Goal: Task Accomplishment & Management: Use online tool/utility

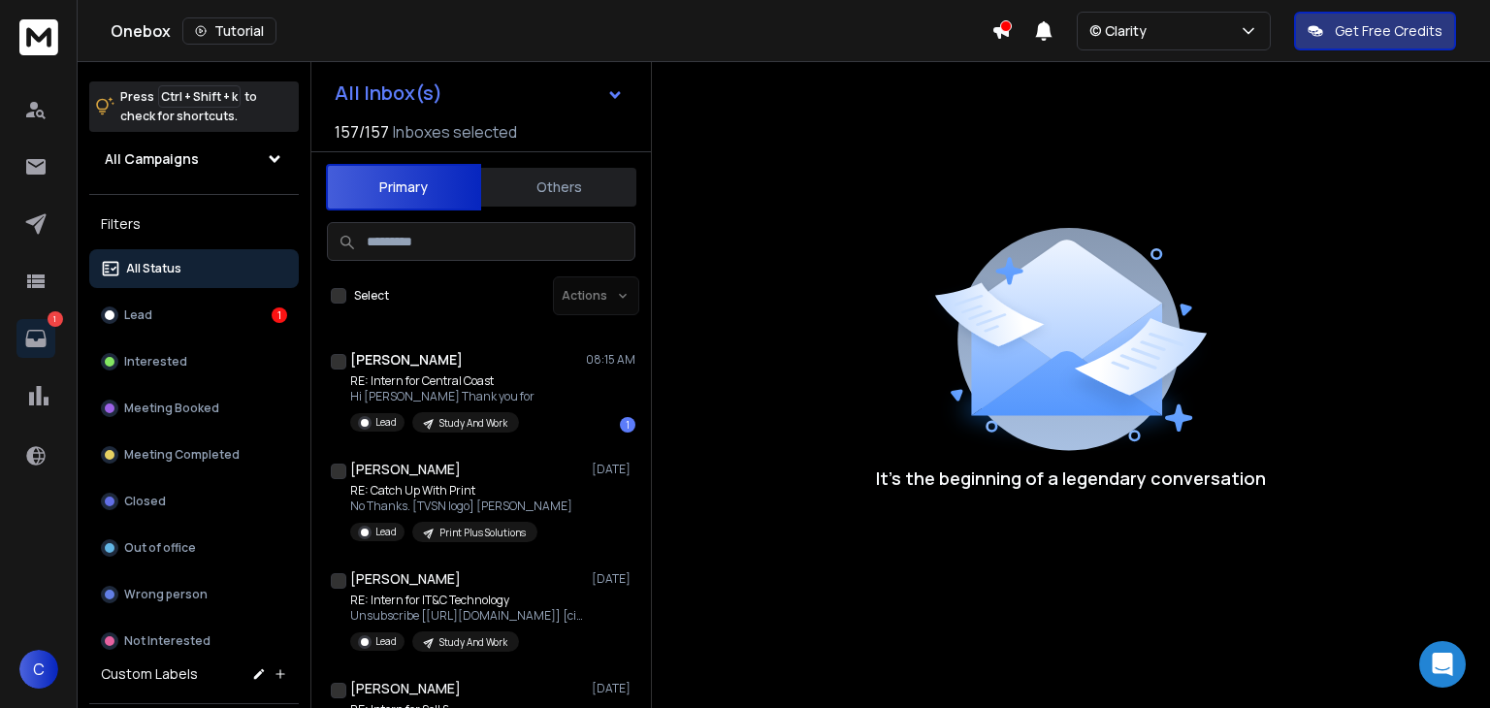
drag, startPoint x: 488, startPoint y: 380, endPoint x: 517, endPoint y: 385, distance: 29.5
click at [488, 379] on p "RE: Intern for Central Coast" at bounding box center [442, 382] width 184 height 16
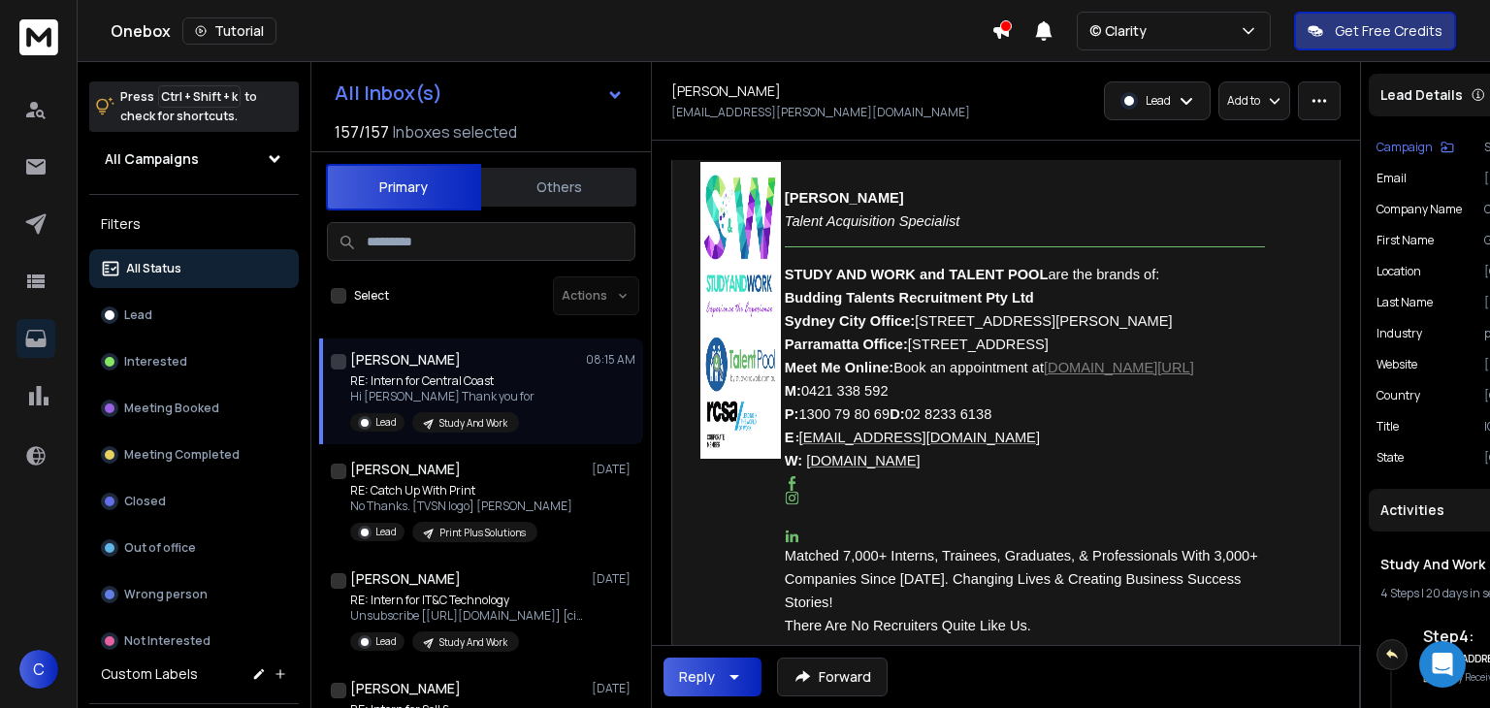
scroll to position [97, 0]
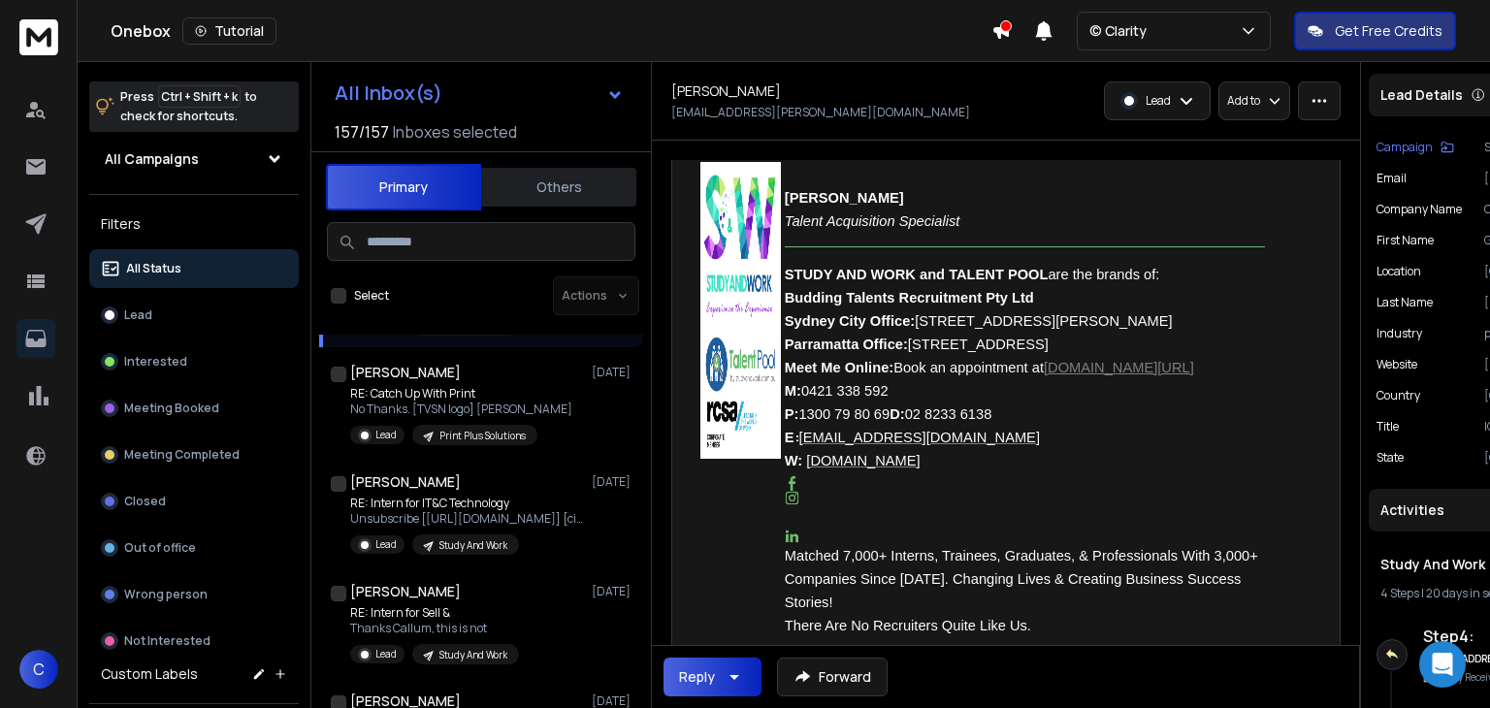
click at [497, 378] on div "Catherine Siu 14 Oct" at bounding box center [492, 372] width 285 height 19
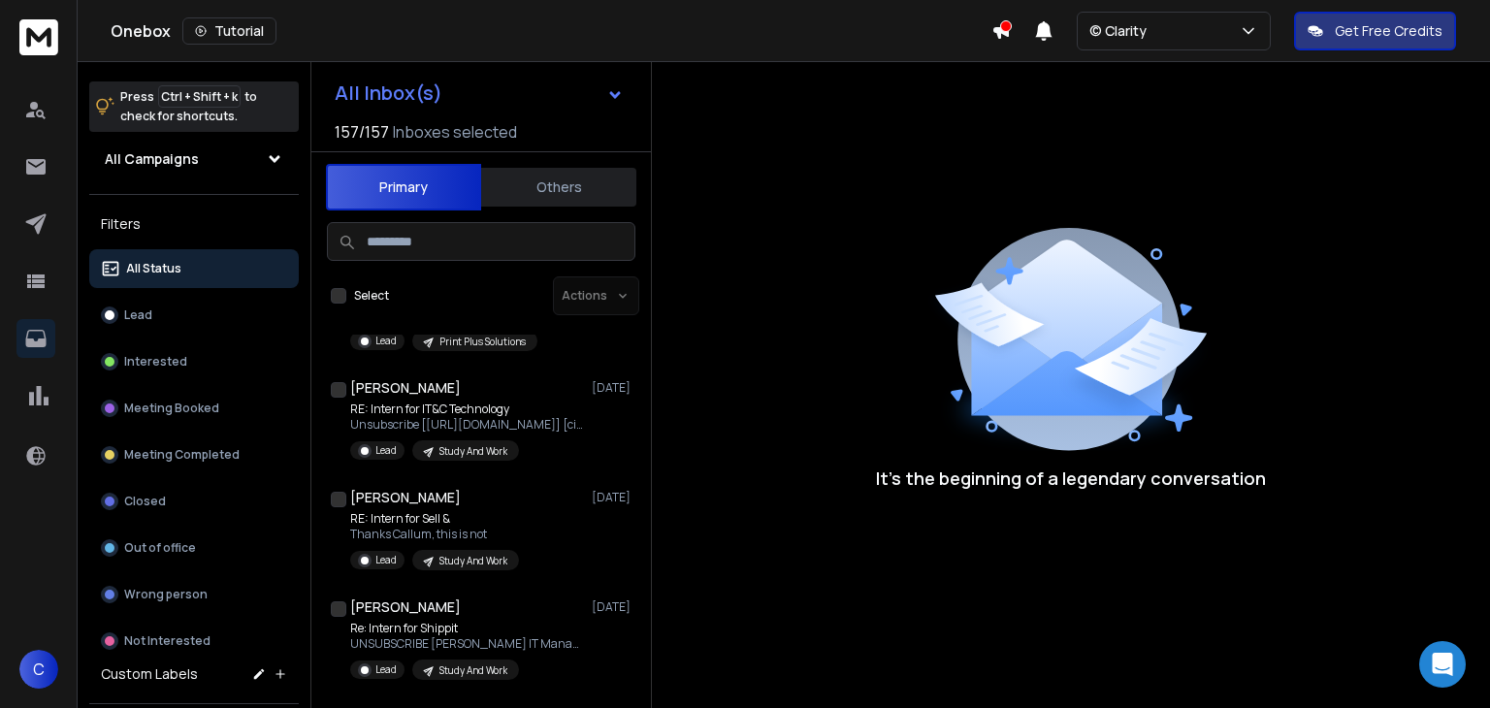
scroll to position [194, 0]
